Goal: Communication & Community: Answer question/provide support

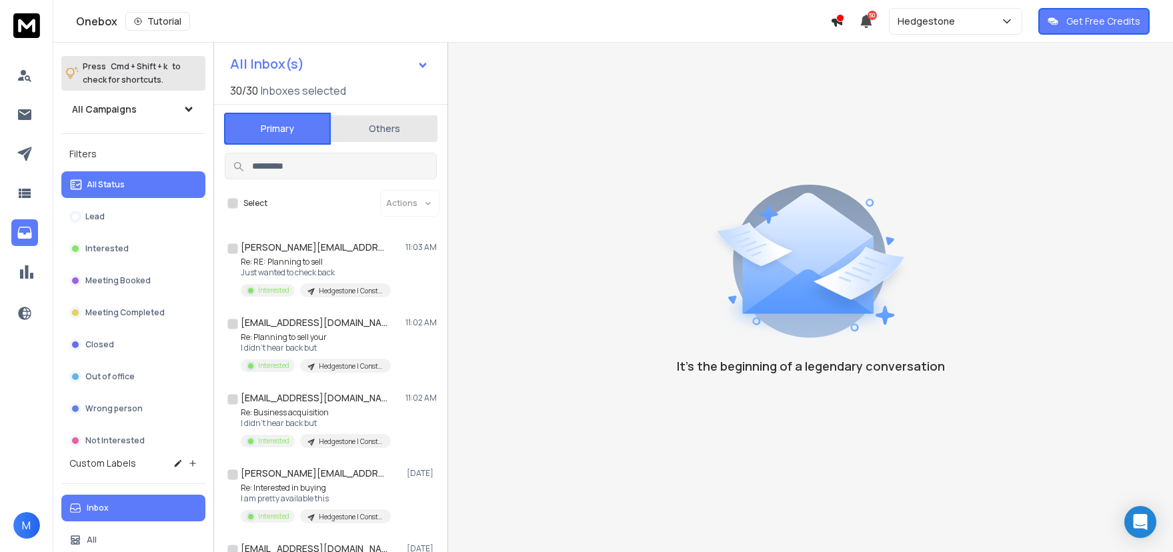
scroll to position [75, 0]
click at [123, 220] on button "Lead" at bounding box center [133, 216] width 144 height 27
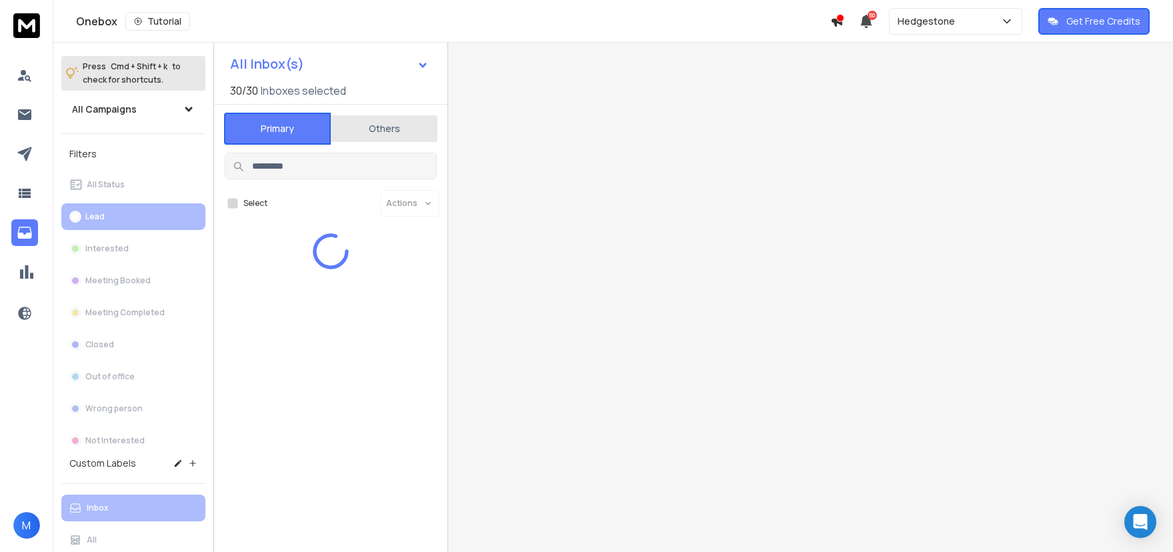
scroll to position [0, 0]
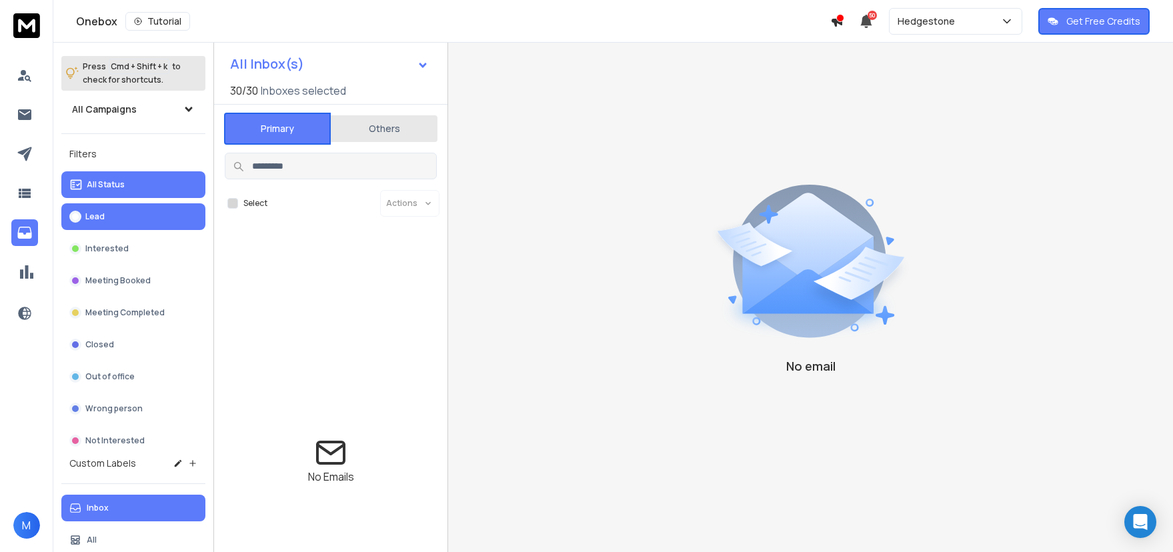
click at [109, 183] on p "All Status" at bounding box center [106, 184] width 38 height 11
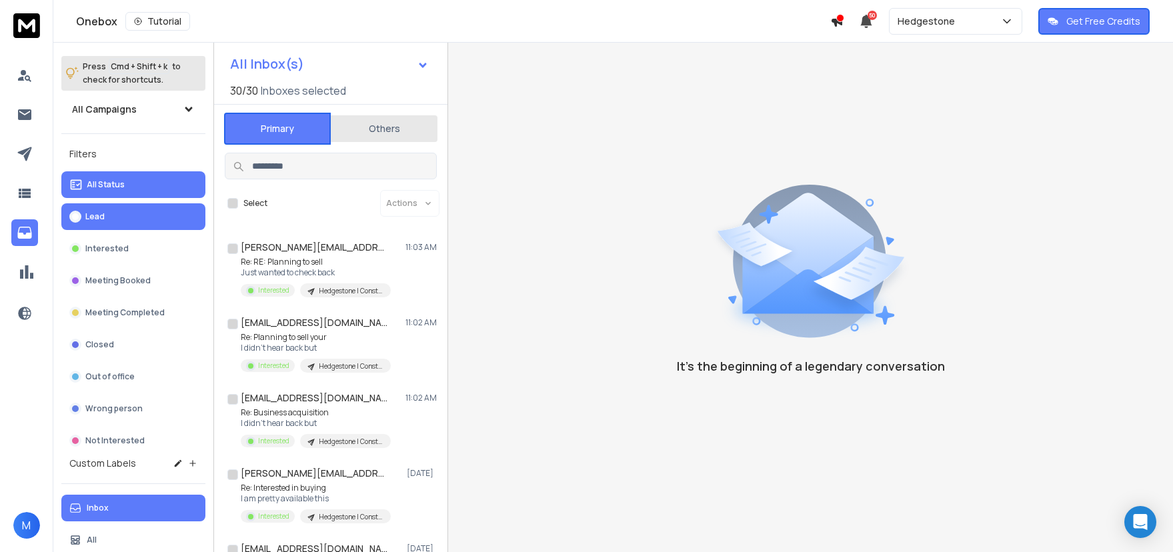
click at [133, 219] on button "Lead" at bounding box center [133, 216] width 144 height 27
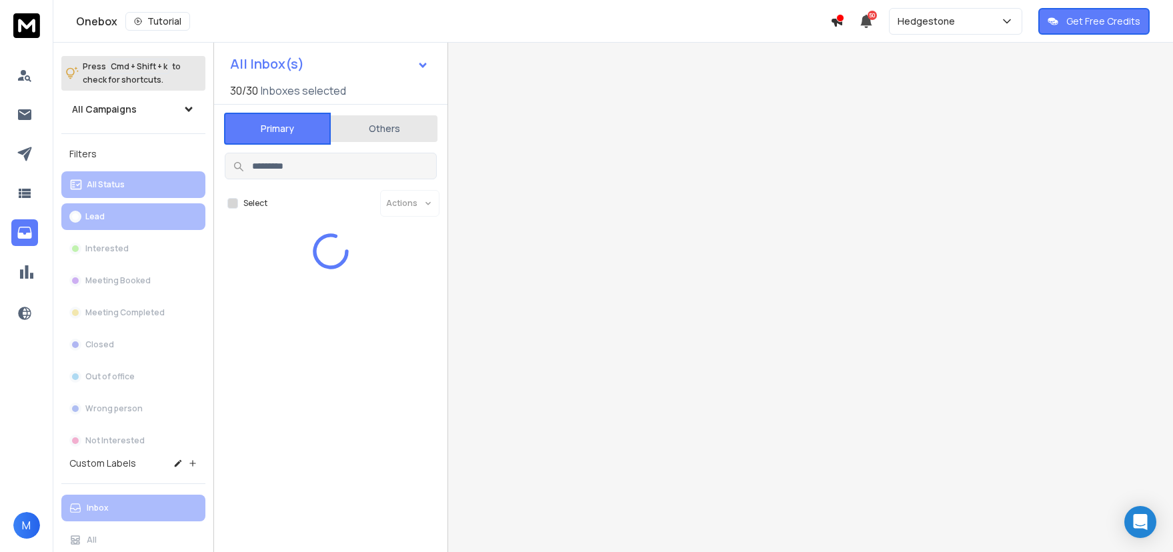
click at [113, 184] on p "All Status" at bounding box center [106, 184] width 38 height 11
click at [113, 183] on div "All Status Lead Interested Meeting Booked Meeting Completed Closed Out of offic…" at bounding box center [133, 312] width 144 height 283
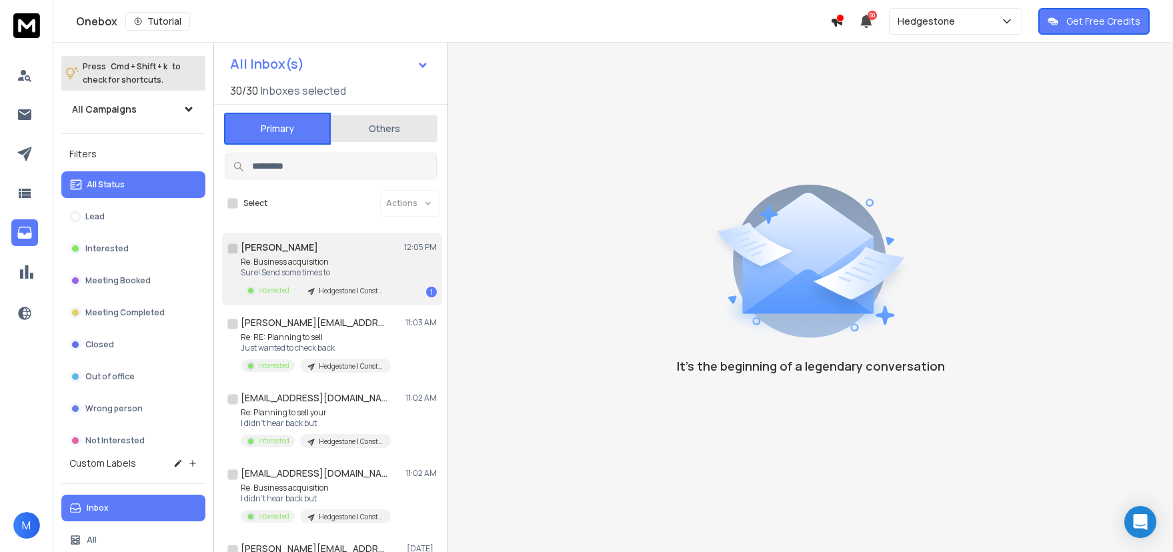
click at [362, 265] on p "Re: Business acquisition" at bounding box center [316, 262] width 150 height 11
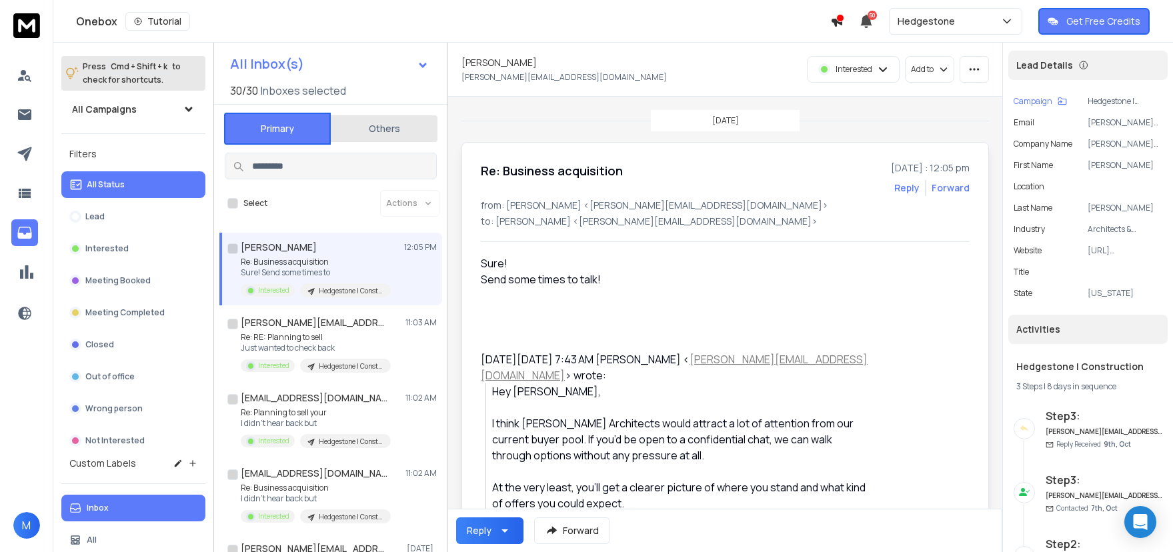
click at [909, 187] on button "Reply" at bounding box center [906, 187] width 25 height 13
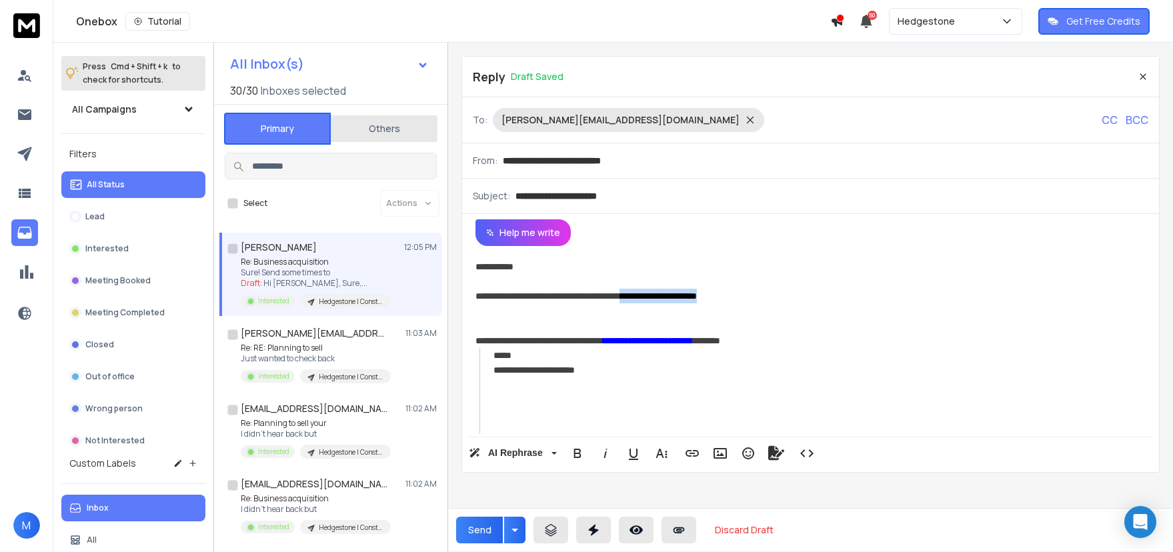
drag, startPoint x: 746, startPoint y: 297, endPoint x: 659, endPoint y: 293, distance: 86.7
click at [659, 293] on div "**********" at bounding box center [803, 296] width 656 height 15
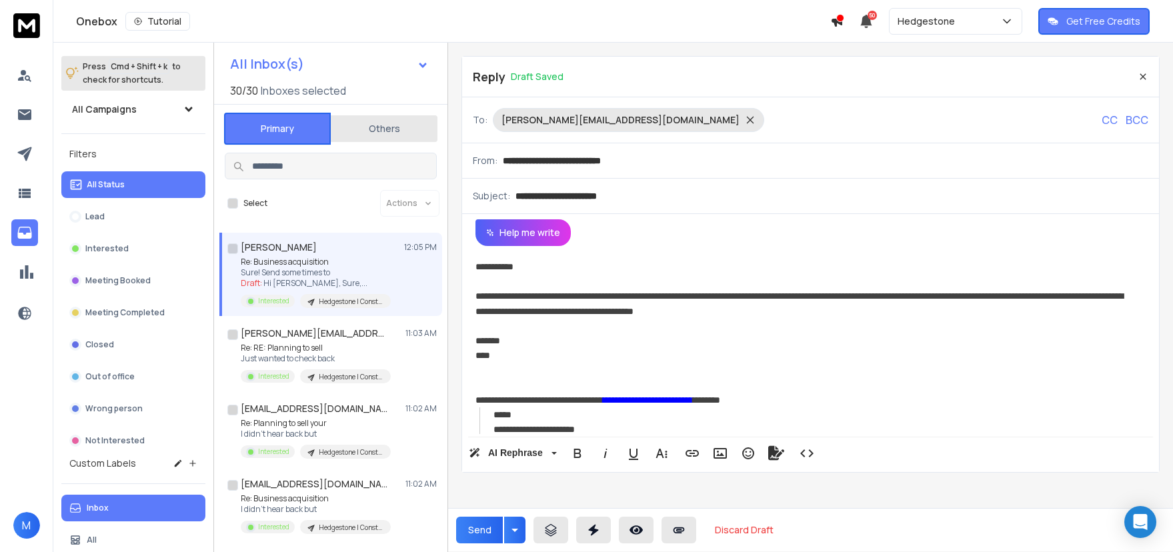
click at [874, 310] on div "**********" at bounding box center [803, 303] width 656 height 29
click at [481, 525] on button "Send" at bounding box center [479, 530] width 47 height 27
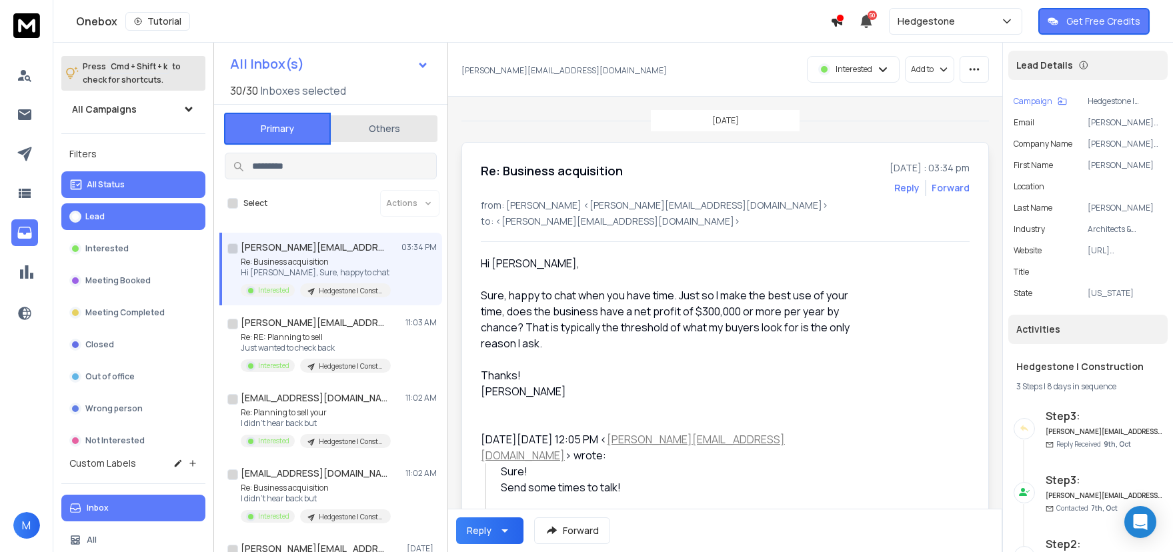
click at [114, 219] on button "Lead" at bounding box center [133, 216] width 144 height 27
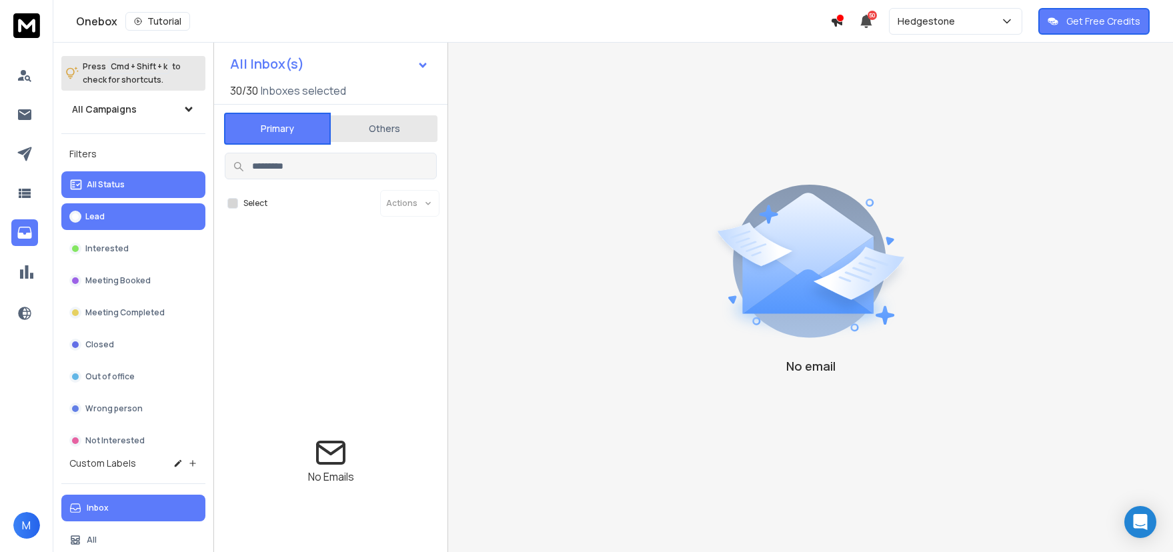
click at [112, 189] on p "All Status" at bounding box center [106, 184] width 38 height 11
